Goal: Task Accomplishment & Management: Manage account settings

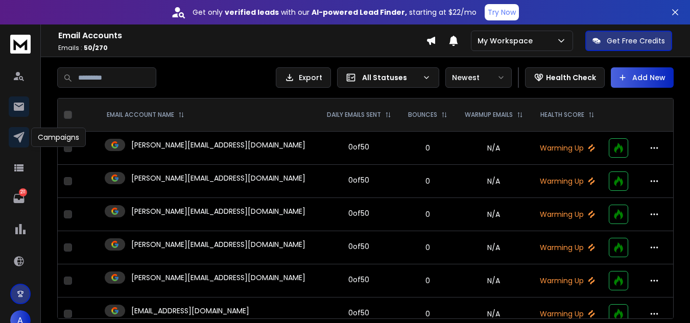
click at [25, 139] on icon at bounding box center [19, 137] width 12 height 12
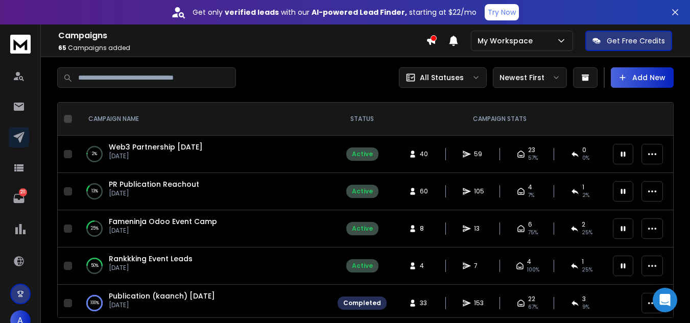
click at [164, 186] on span "PR Publication Reachout" at bounding box center [154, 184] width 90 height 10
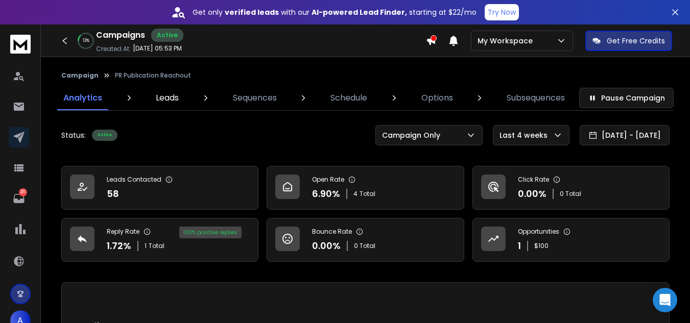
click at [167, 91] on link "Leads" at bounding box center [167, 98] width 35 height 25
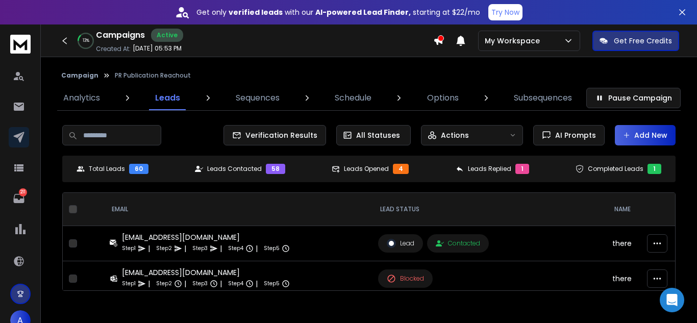
click at [647, 139] on button "Add New" at bounding box center [645, 135] width 61 height 20
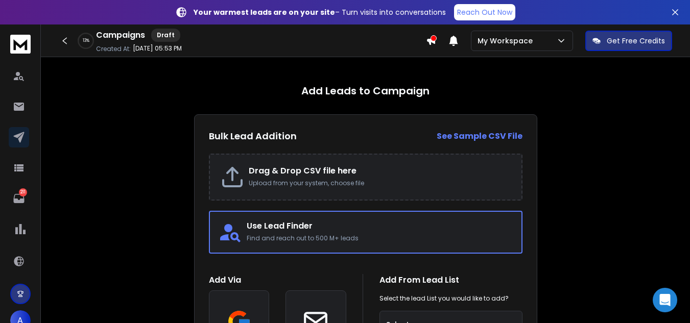
click at [257, 221] on h2 "Use Lead Finder" at bounding box center [380, 226] width 266 height 12
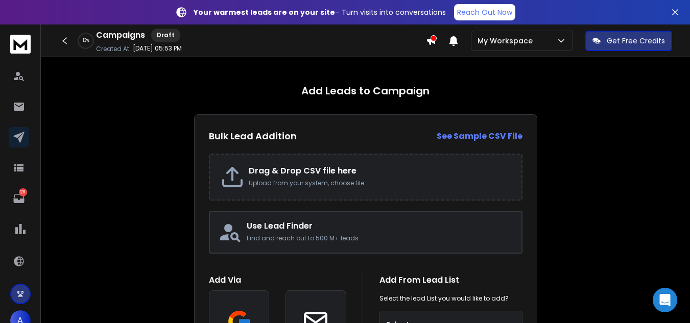
click at [355, 180] on p "Upload from your system, choose file" at bounding box center [380, 183] width 262 height 8
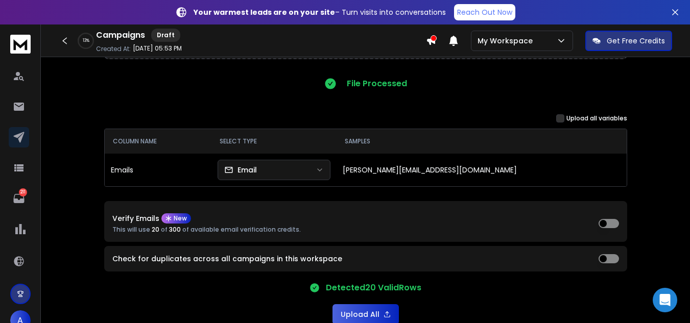
scroll to position [108, 0]
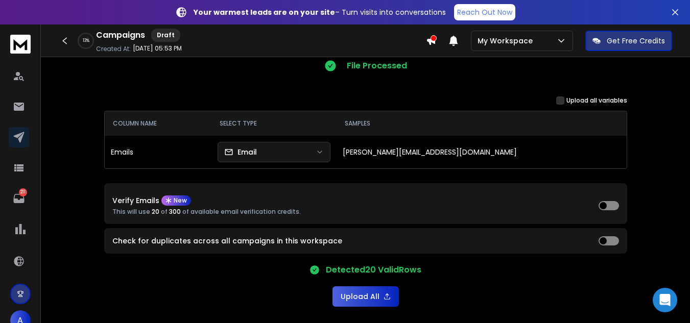
click at [359, 299] on button "Upload All" at bounding box center [365, 296] width 66 height 20
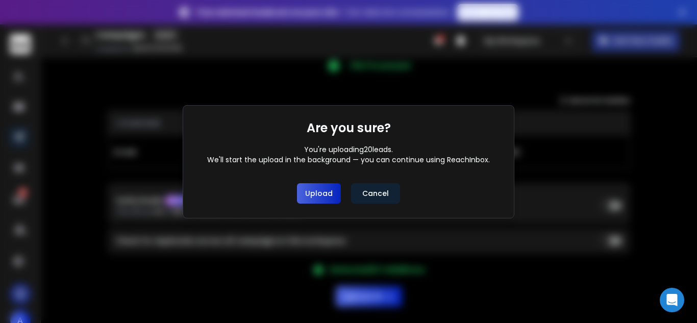
click at [317, 189] on button "Upload" at bounding box center [319, 193] width 44 height 20
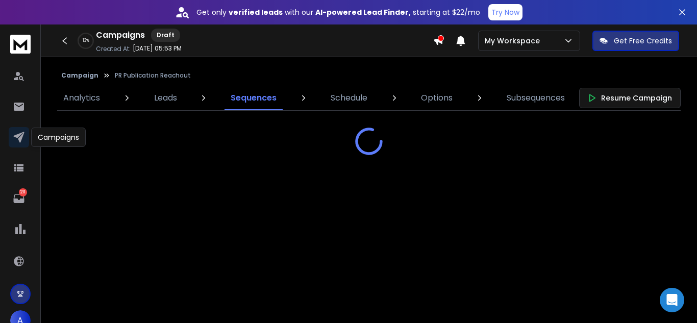
click at [18, 137] on icon at bounding box center [18, 137] width 11 height 11
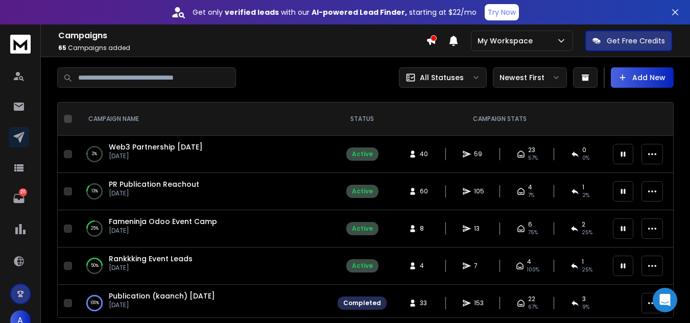
click at [153, 181] on span "PR Publication Reachout" at bounding box center [154, 184] width 90 height 10
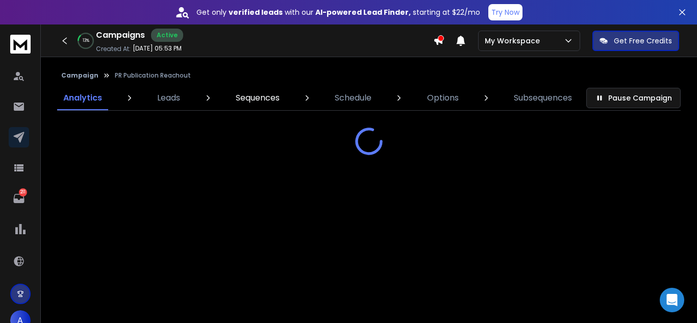
click at [254, 93] on p "Sequences" at bounding box center [258, 98] width 44 height 12
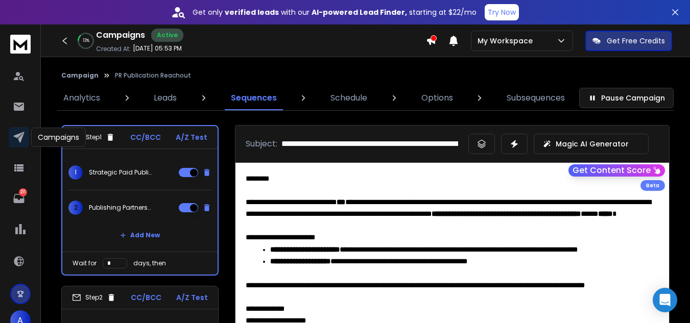
click at [18, 133] on icon at bounding box center [19, 137] width 12 height 12
